Goal: Task Accomplishment & Management: Use online tool/utility

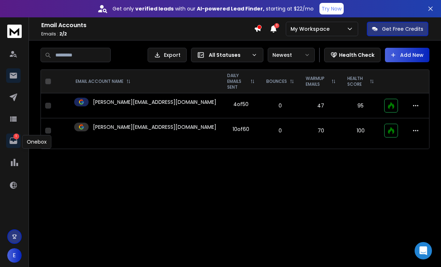
click at [16, 139] on p "1" at bounding box center [16, 136] width 6 height 6
click at [14, 142] on icon at bounding box center [13, 140] width 9 height 9
click at [432, 10] on icon at bounding box center [430, 9] width 4 height 4
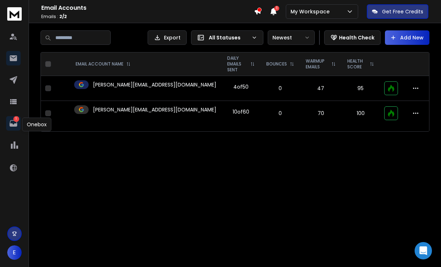
click at [14, 122] on icon at bounding box center [13, 123] width 9 height 9
click at [14, 104] on icon at bounding box center [13, 101] width 7 height 5
click at [11, 82] on icon at bounding box center [13, 80] width 9 height 9
click at [13, 125] on icon at bounding box center [13, 123] width 8 height 7
click at [13, 124] on icon at bounding box center [13, 123] width 8 height 7
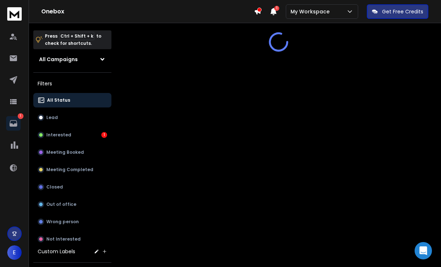
drag, startPoint x: 60, startPoint y: 133, endPoint x: 148, endPoint y: 127, distance: 87.7
click at [63, 128] on button "Interested 1" at bounding box center [72, 135] width 78 height 14
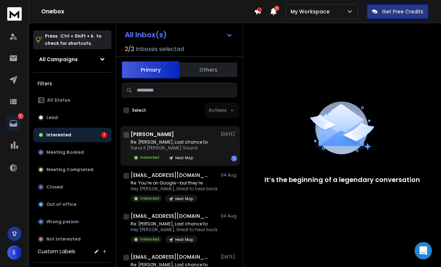
click at [149, 144] on p "Re: Gary, Last chance to" at bounding box center [169, 142] width 77 height 6
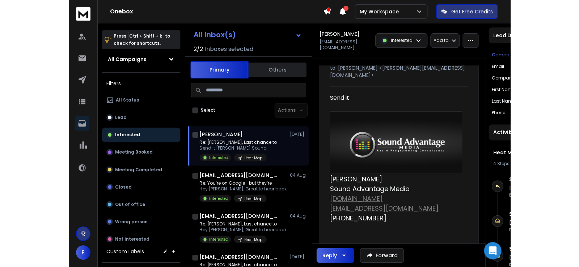
scroll to position [84, 0]
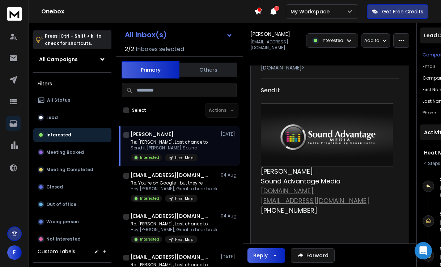
click at [314, 186] on link "soundadvantagemedia.kit.com" at bounding box center [287, 190] width 53 height 9
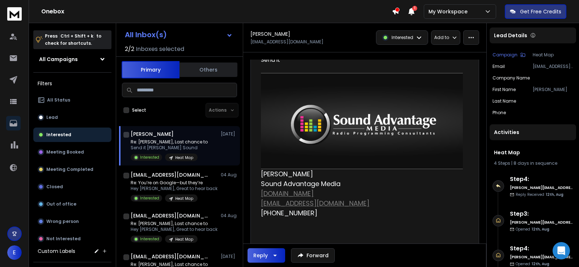
scroll to position [74, 0]
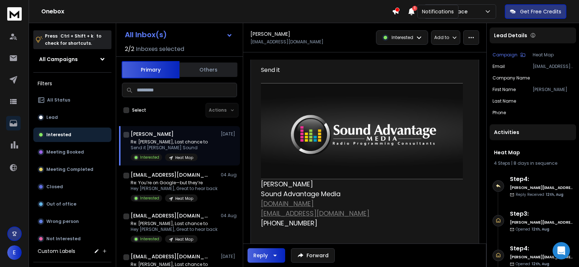
click at [411, 12] on icon at bounding box center [411, 11] width 7 height 7
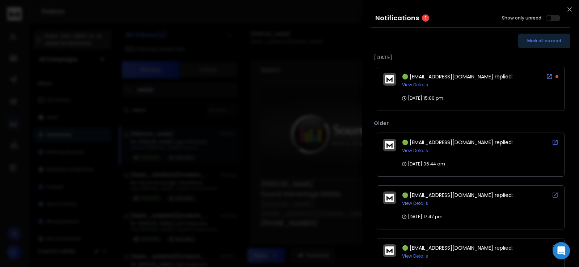
click at [440, 42] on span "Mark all as read" at bounding box center [544, 41] width 34 height 6
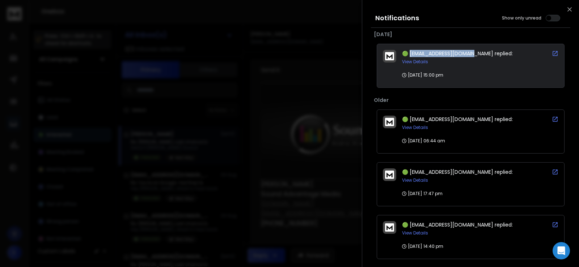
copy span "arybegin10@gmail.com r"
drag, startPoint x: 474, startPoint y: 51, endPoint x: 412, endPoint y: 54, distance: 62.3
click at [412, 54] on span "🟢 garybegin10@gmail.com replied:" at bounding box center [457, 53] width 111 height 7
